Goal: Information Seeking & Learning: Find specific fact

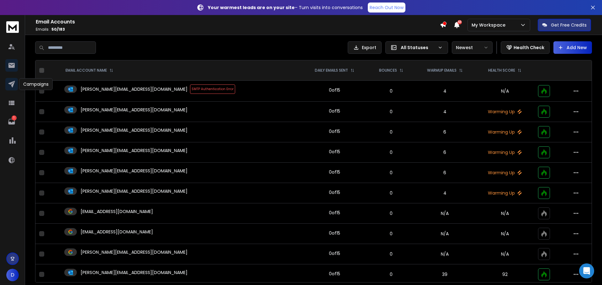
click at [13, 90] on link at bounding box center [11, 84] width 13 height 13
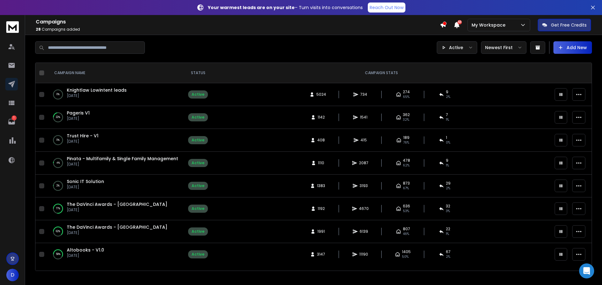
click at [112, 232] on p "[DATE]" at bounding box center [117, 233] width 101 height 5
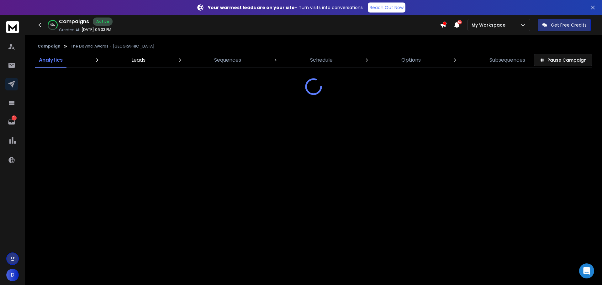
click at [138, 62] on p "Leads" at bounding box center [138, 60] width 14 height 8
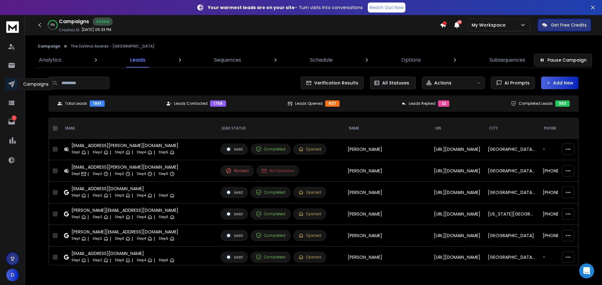
click at [13, 85] on icon at bounding box center [12, 85] width 8 height 8
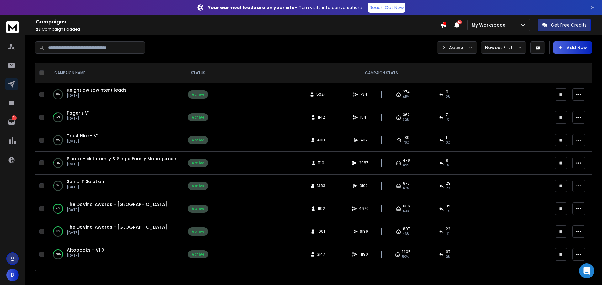
click at [102, 211] on p "[DATE]" at bounding box center [117, 210] width 101 height 5
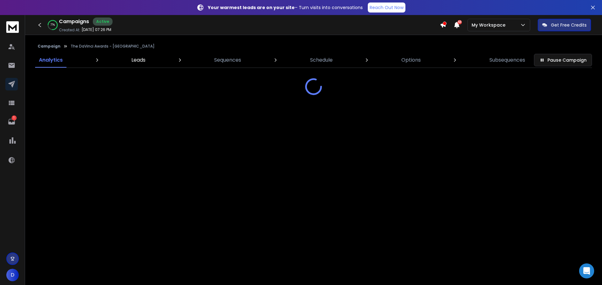
click at [140, 60] on p "Leads" at bounding box center [138, 60] width 14 height 8
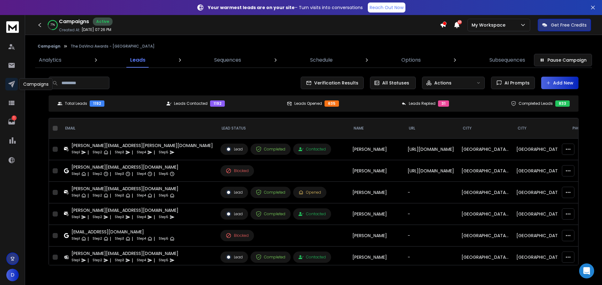
click at [13, 83] on icon at bounding box center [11, 84] width 7 height 7
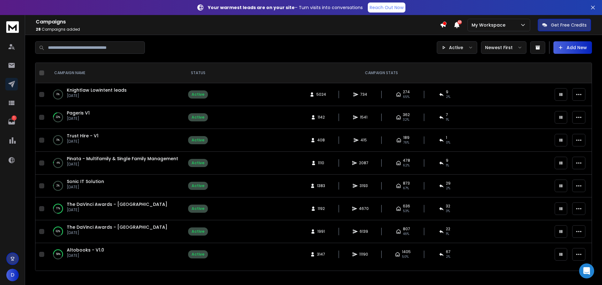
click at [96, 249] on span "Altobooks - V1.0" at bounding box center [85, 250] width 37 height 6
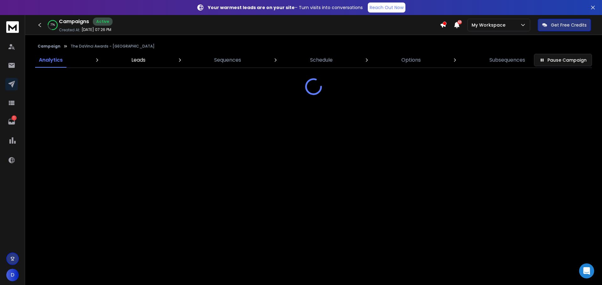
click at [134, 62] on p "Leads" at bounding box center [138, 60] width 14 height 8
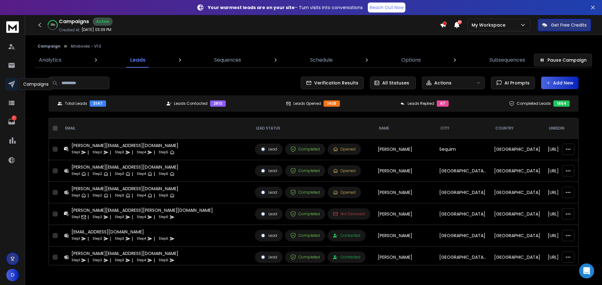
click at [11, 88] on link at bounding box center [11, 84] width 13 height 13
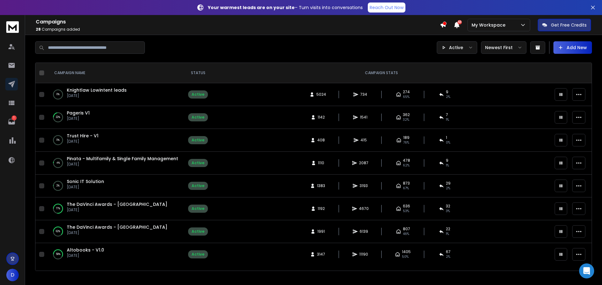
click at [84, 187] on p "[DATE]" at bounding box center [85, 187] width 37 height 5
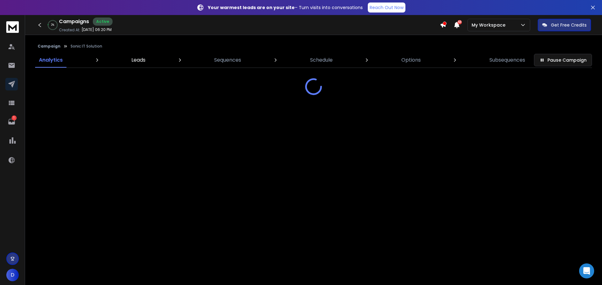
click at [140, 64] on p "Leads" at bounding box center [138, 60] width 14 height 8
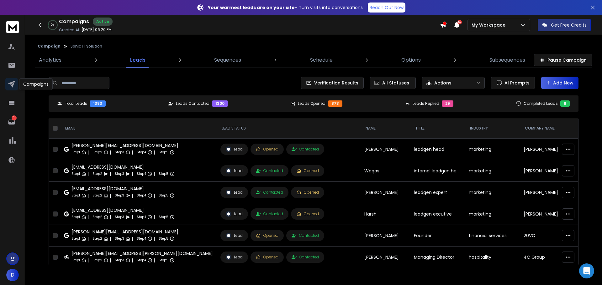
click at [14, 85] on icon at bounding box center [12, 85] width 8 height 8
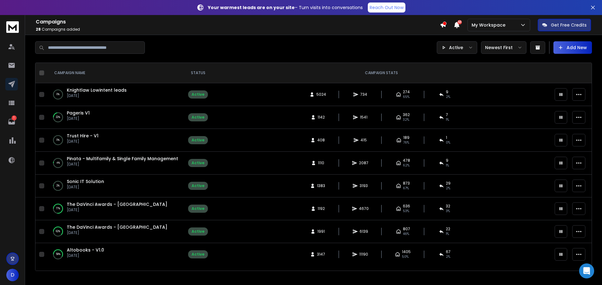
click at [113, 160] on span "Pinata - Multifamily & Single Family Management" at bounding box center [122, 159] width 111 height 6
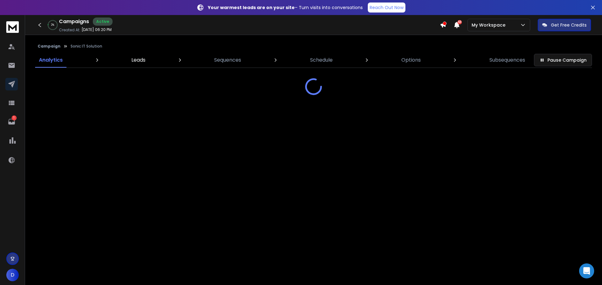
click at [140, 62] on p "Leads" at bounding box center [138, 60] width 14 height 8
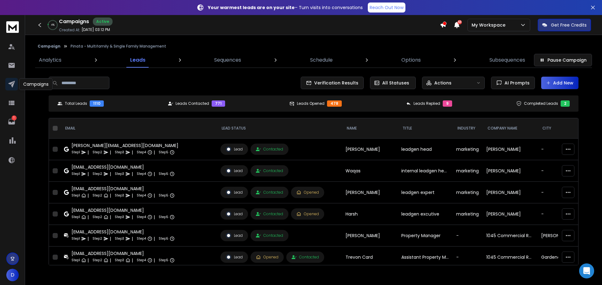
click at [17, 84] on link at bounding box center [11, 84] width 13 height 13
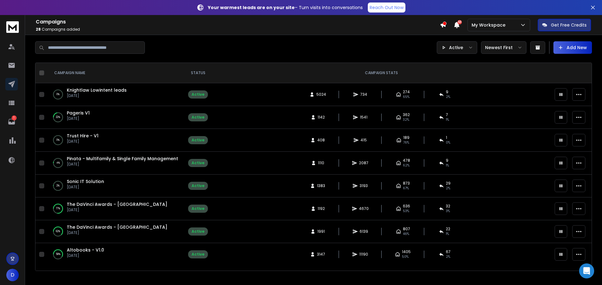
click at [88, 136] on span "Trust Hire - V1" at bounding box center [83, 136] width 32 height 6
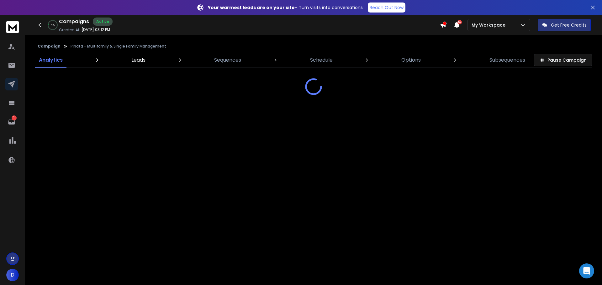
click at [136, 61] on p "Leads" at bounding box center [138, 60] width 14 height 8
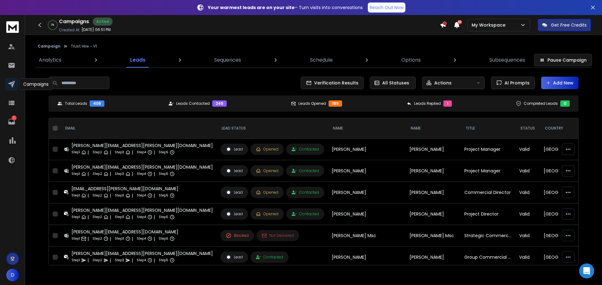
click at [9, 84] on icon at bounding box center [12, 85] width 8 height 8
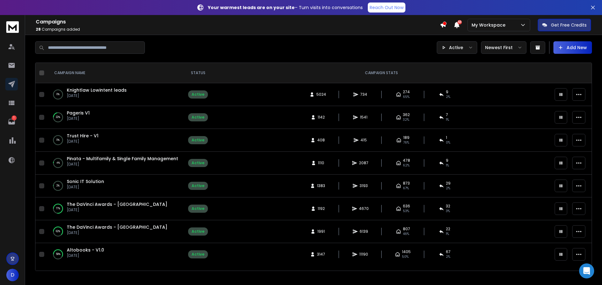
click at [86, 113] on span "Pageris V1" at bounding box center [78, 113] width 23 height 6
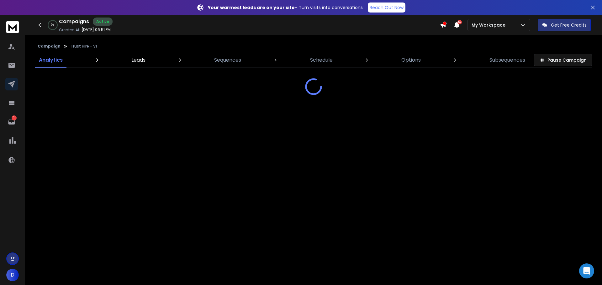
click at [136, 65] on link "Leads" at bounding box center [139, 60] width 22 height 15
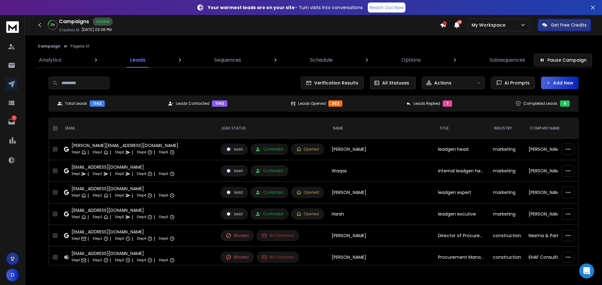
click at [78, 46] on p "Pageris V1" at bounding box center [79, 46] width 19 height 5
copy p "Pageris V1"
click at [13, 82] on icon at bounding box center [11, 84] width 7 height 7
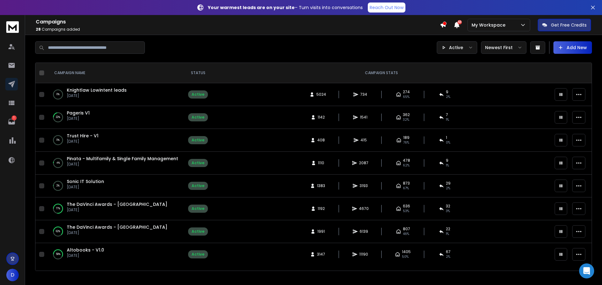
click at [96, 204] on span "The DaVinci Awards - [GEOGRAPHIC_DATA]" at bounding box center [117, 204] width 101 height 6
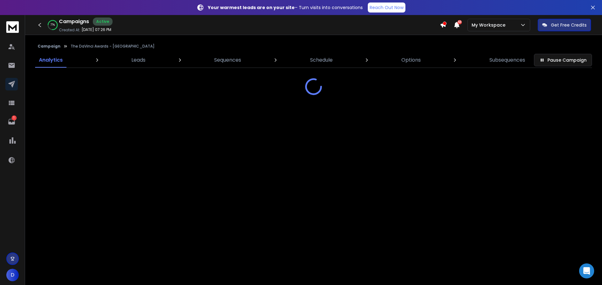
click at [94, 47] on p "The DaVinci Awards - [GEOGRAPHIC_DATA]" at bounding box center [112, 46] width 84 height 5
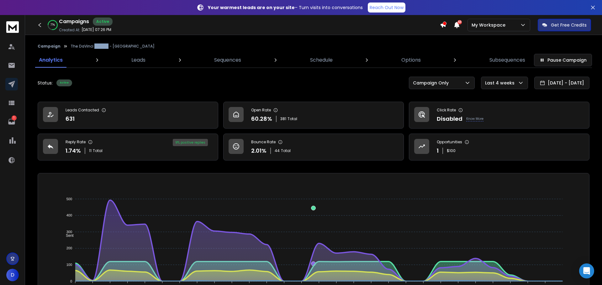
click at [94, 47] on p "The DaVinci Awards - [GEOGRAPHIC_DATA]" at bounding box center [112, 46] width 84 height 5
click at [15, 83] on icon at bounding box center [12, 85] width 8 height 8
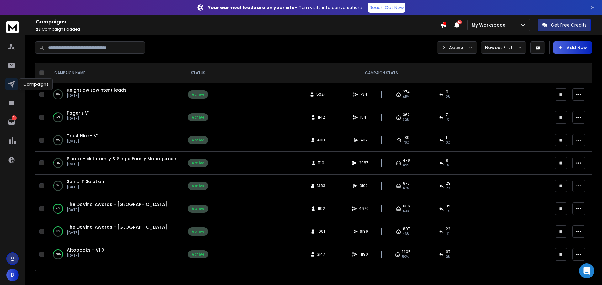
click at [87, 95] on p "[DATE]" at bounding box center [97, 95] width 60 height 5
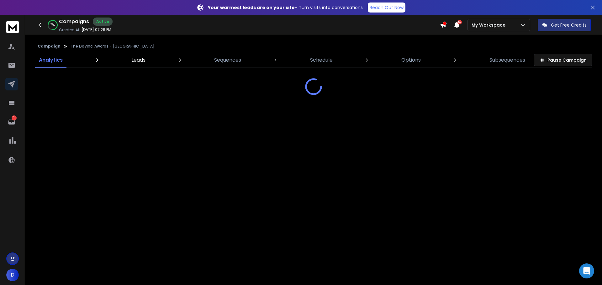
click at [144, 62] on p "Leads" at bounding box center [138, 60] width 14 height 8
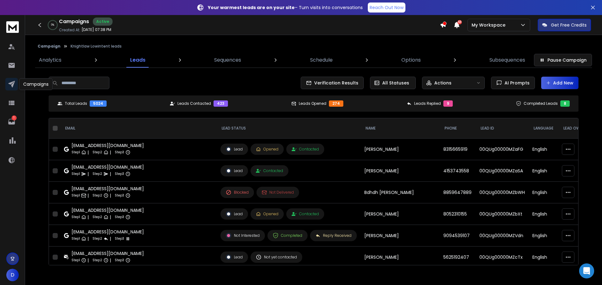
click at [9, 86] on icon at bounding box center [12, 85] width 8 height 8
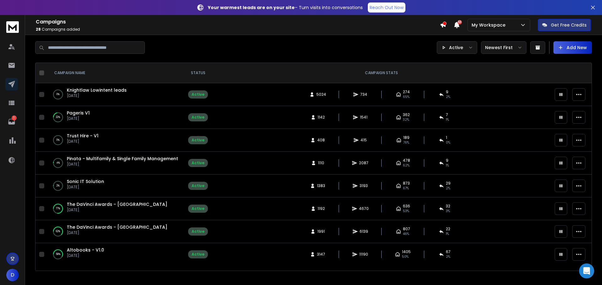
click at [97, 186] on p "[DATE]" at bounding box center [85, 187] width 37 height 5
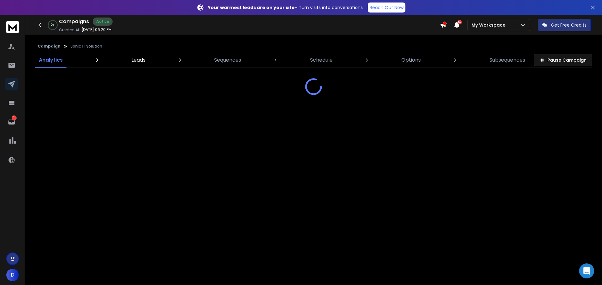
click at [139, 64] on link "Leads" at bounding box center [139, 60] width 22 height 15
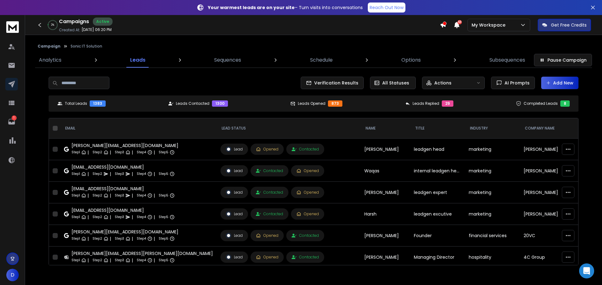
click at [89, 46] on p "Sonic IT Solution" at bounding box center [86, 46] width 32 height 5
copy p "Sonic IT Solution"
